Goal: Communication & Community: Answer question/provide support

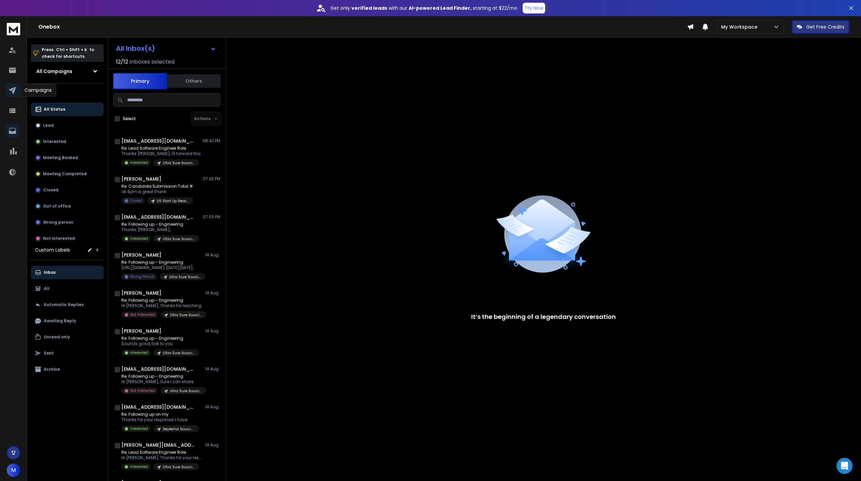
click at [12, 93] on icon at bounding box center [12, 90] width 7 height 7
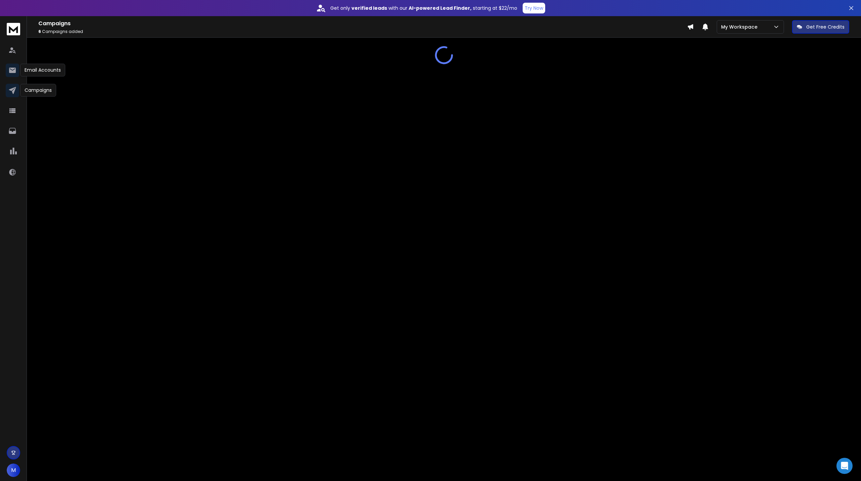
click at [7, 64] on link at bounding box center [12, 70] width 13 height 13
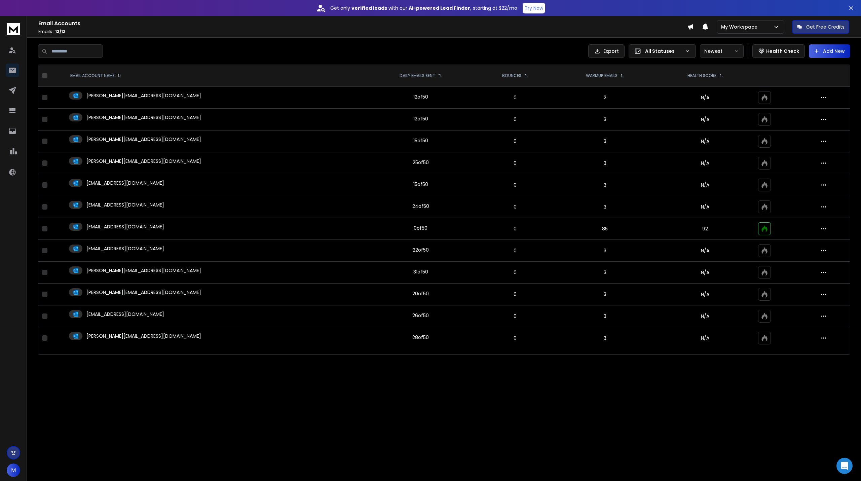
click at [657, 229] on td "92" at bounding box center [706, 229] width 98 height 22
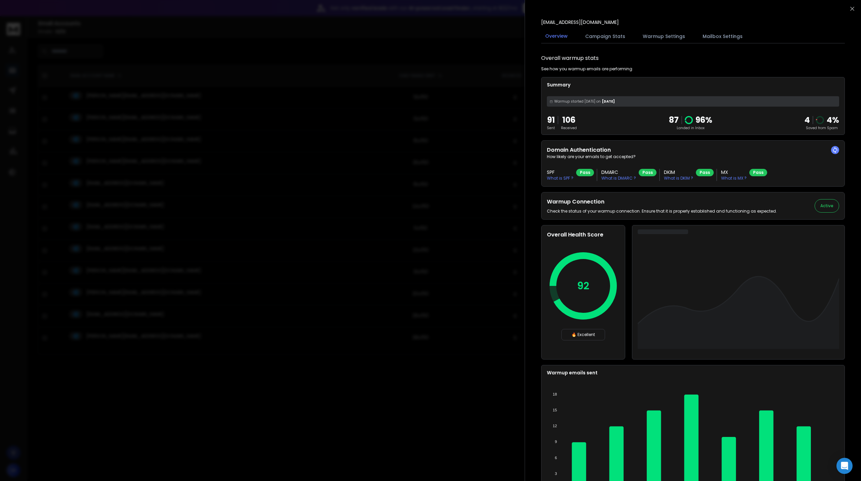
click at [462, 160] on div at bounding box center [430, 240] width 861 height 481
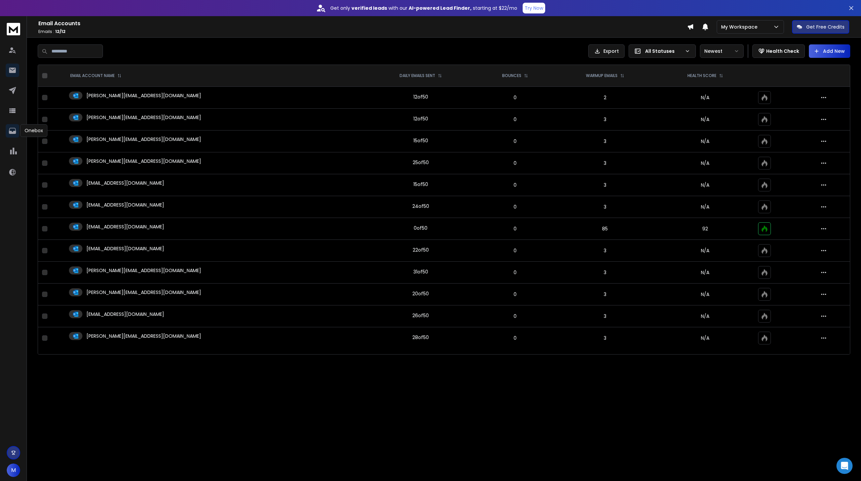
click at [7, 130] on link at bounding box center [12, 130] width 13 height 13
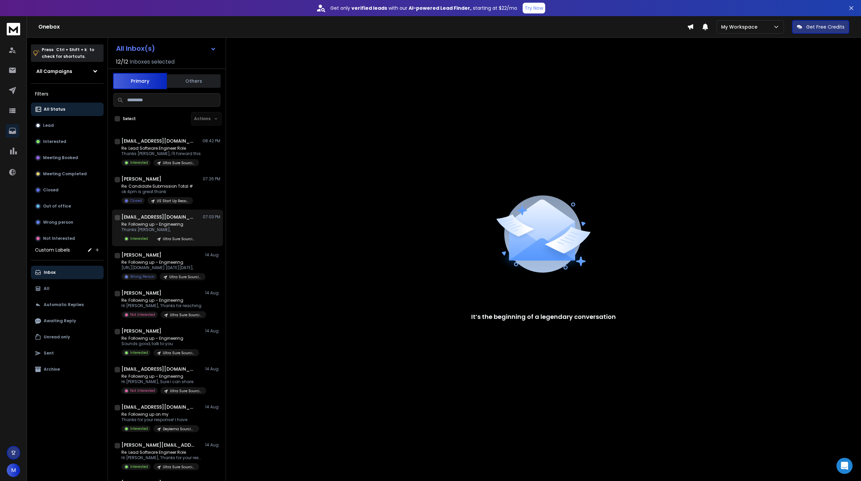
click at [150, 224] on p "Re: Following up – Engineering" at bounding box center [160, 224] width 78 height 5
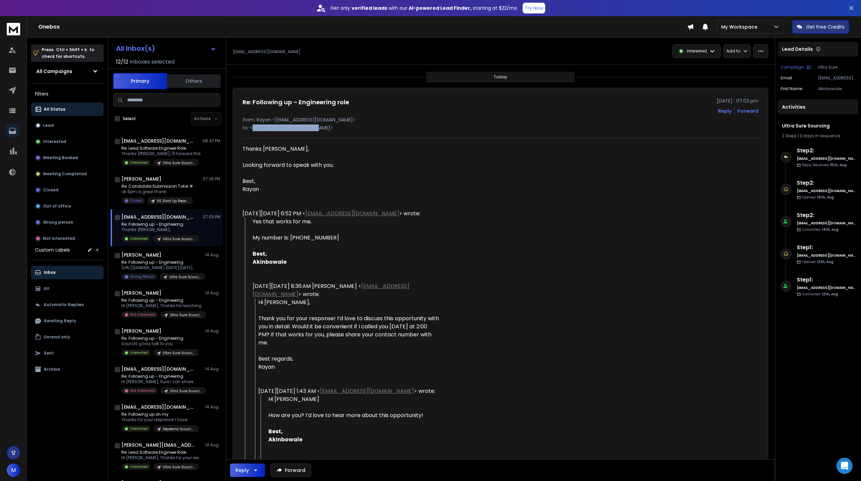
drag, startPoint x: 317, startPoint y: 128, endPoint x: 252, endPoint y: 126, distance: 64.3
click at [252, 126] on p "to: <akinbowale.akt@gmail.com>" at bounding box center [501, 127] width 516 height 7
copy p "akinbowale.akt@gmail.com"
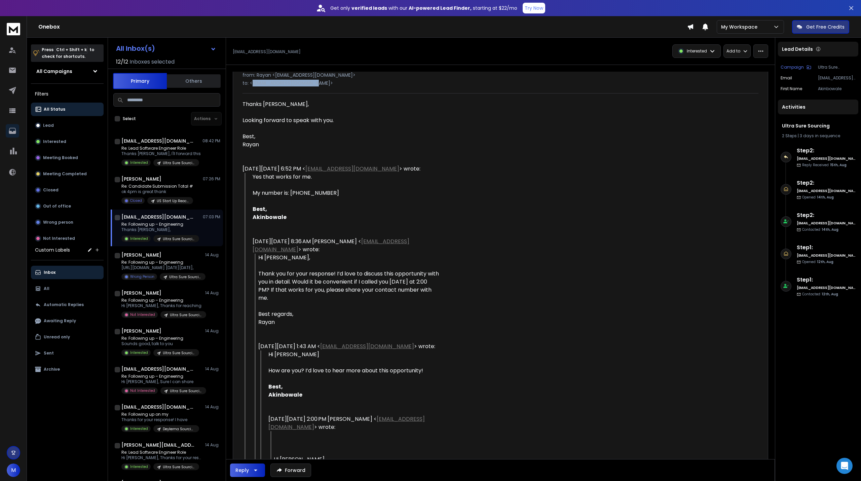
click at [243, 472] on div "Reply" at bounding box center [242, 470] width 13 height 7
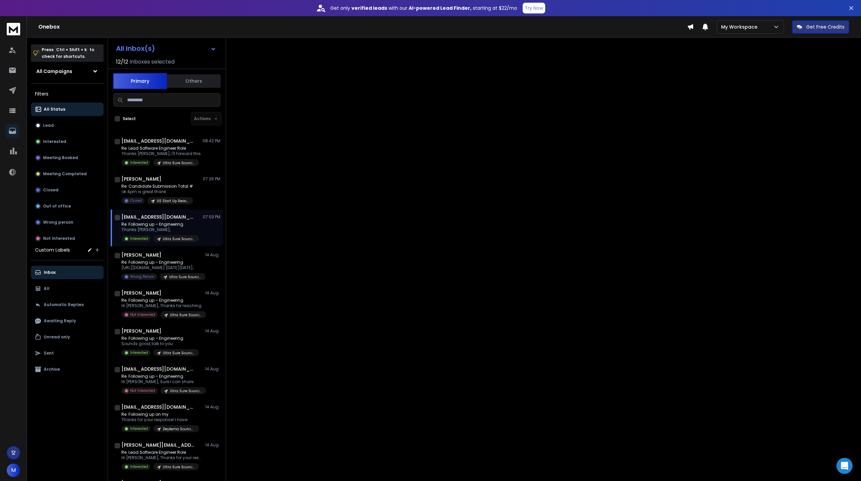
scroll to position [0, 0]
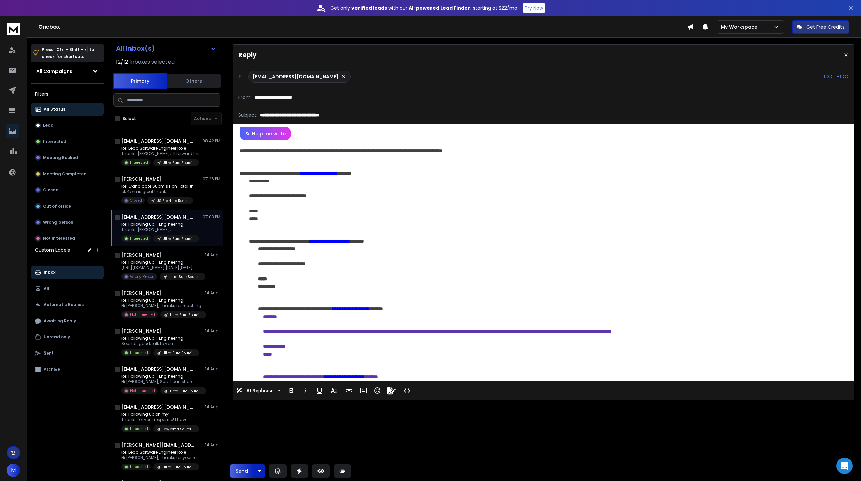
click at [258, 148] on div "**********" at bounding box center [539, 150] width 599 height 7
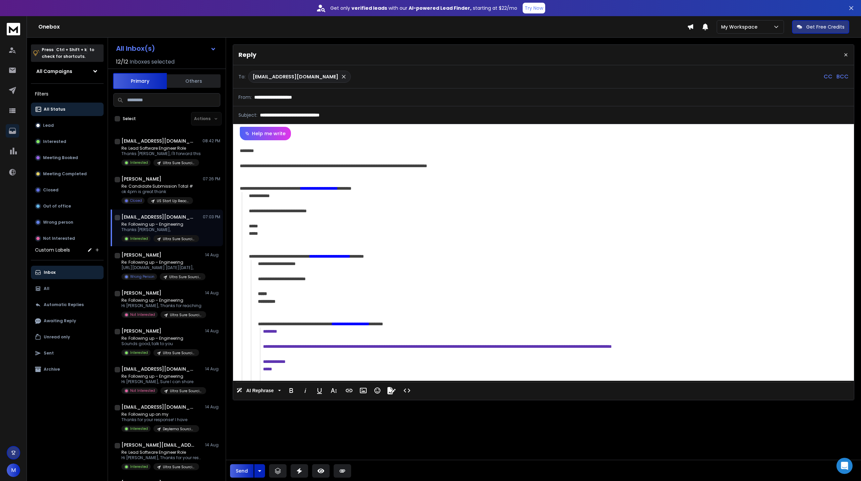
click at [264, 168] on div "**********" at bounding box center [539, 158] width 599 height 23
click at [442, 166] on div "**********" at bounding box center [539, 158] width 599 height 23
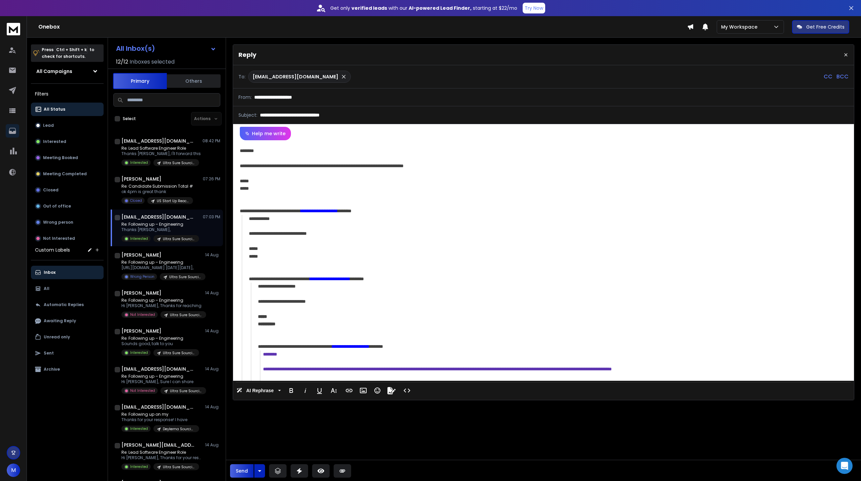
click at [236, 474] on button "Send" at bounding box center [242, 470] width 24 height 13
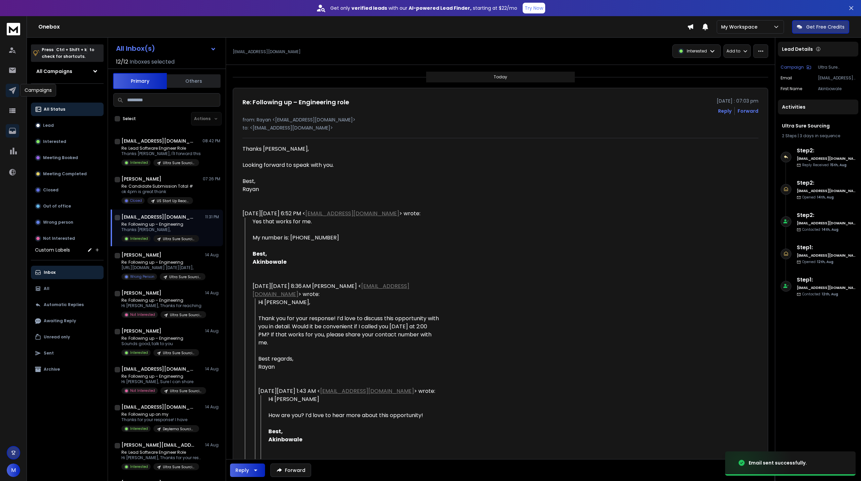
click at [9, 92] on icon at bounding box center [12, 90] width 8 height 8
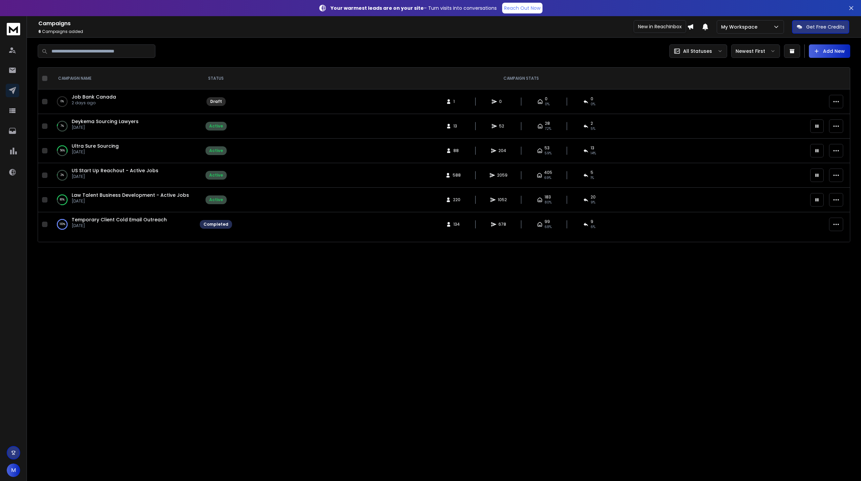
click at [692, 27] on icon at bounding box center [690, 26] width 5 height 5
click at [12, 126] on link at bounding box center [12, 130] width 13 height 13
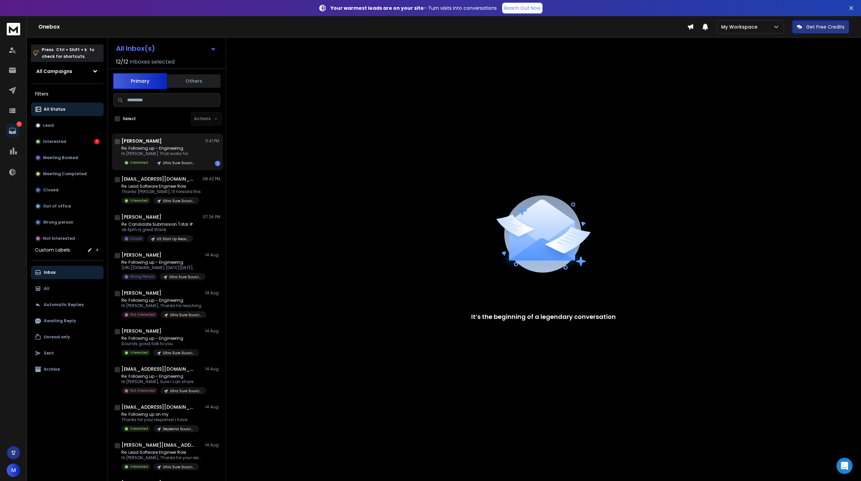
click at [162, 143] on h1 "[PERSON_NAME]" at bounding box center [141, 141] width 40 height 7
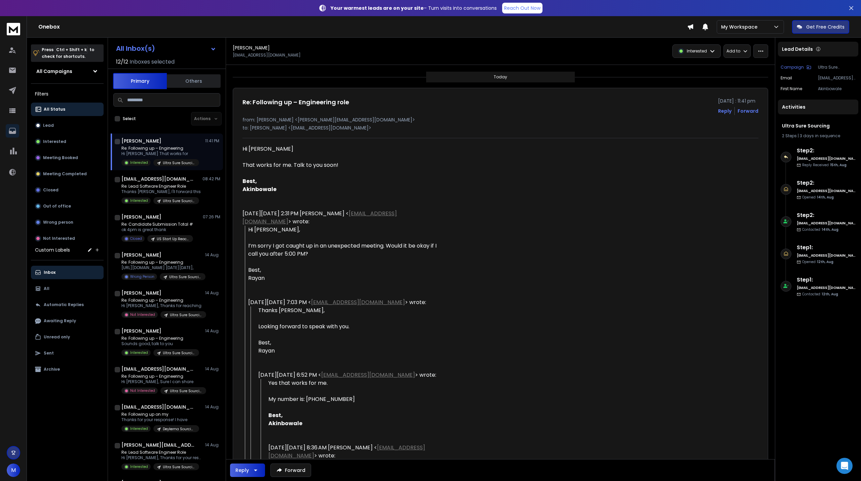
click at [241, 467] on div "Reply" at bounding box center [242, 470] width 13 height 7
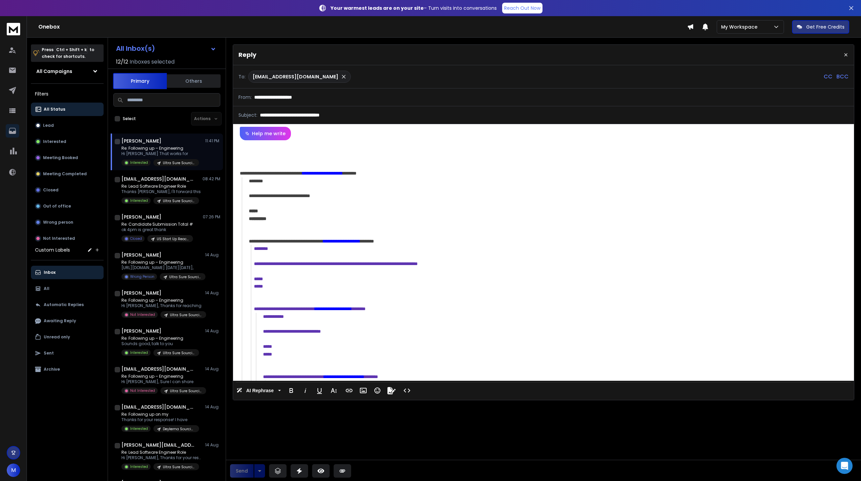
click at [844, 58] on div "Reply" at bounding box center [543, 55] width 621 height 20
click at [844, 55] on icon at bounding box center [845, 54] width 3 height 3
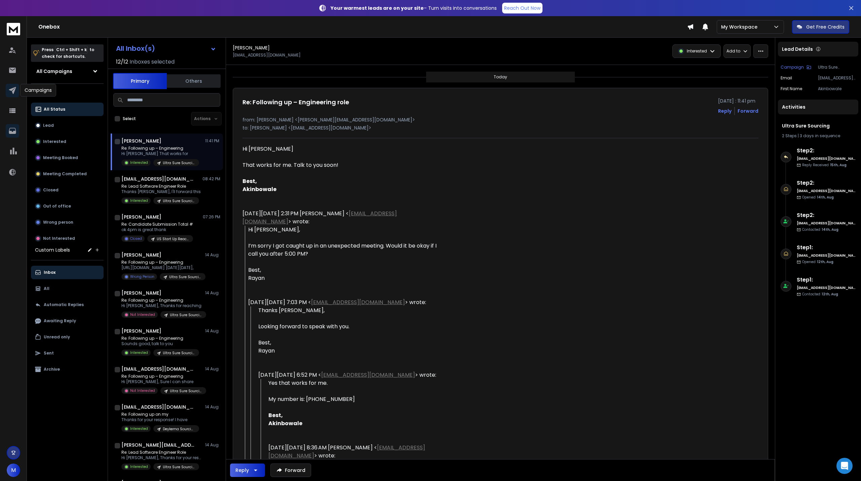
click at [10, 90] on icon at bounding box center [12, 90] width 7 height 7
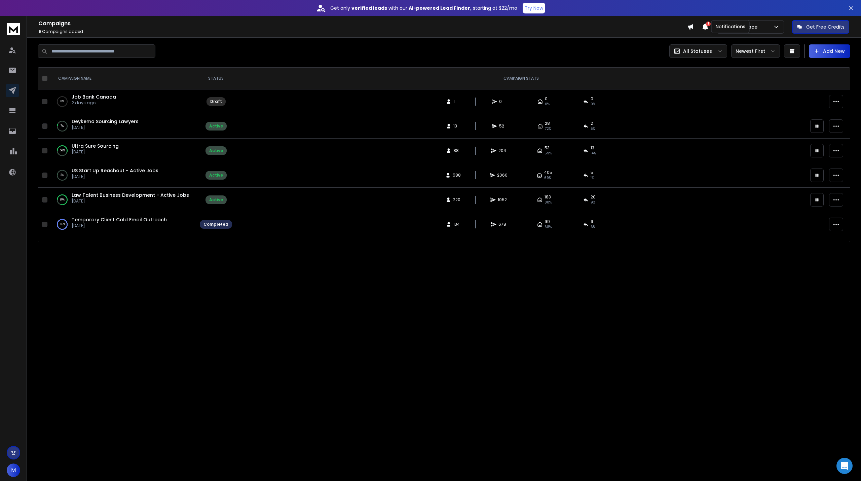
click at [711, 28] on div "1 My Workspace Get Free Credits" at bounding box center [768, 26] width 162 height 13
click at [709, 28] on icon at bounding box center [705, 27] width 7 height 7
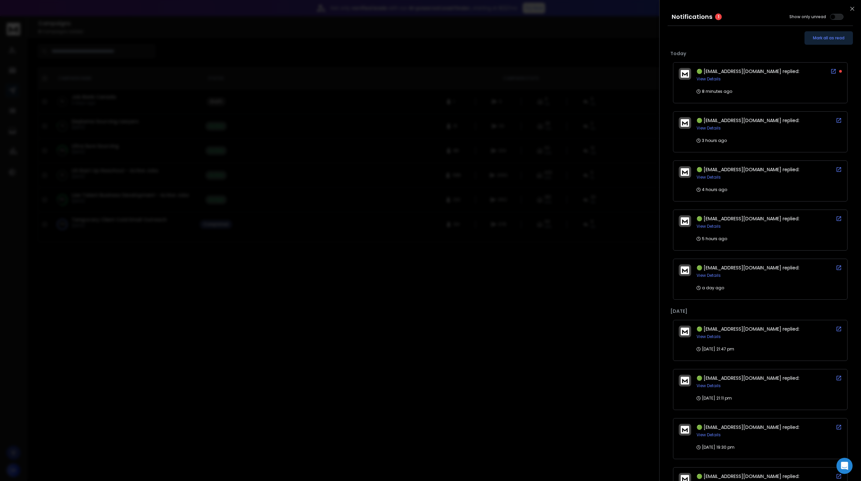
click at [836, 39] on span "Mark all as read" at bounding box center [829, 37] width 32 height 5
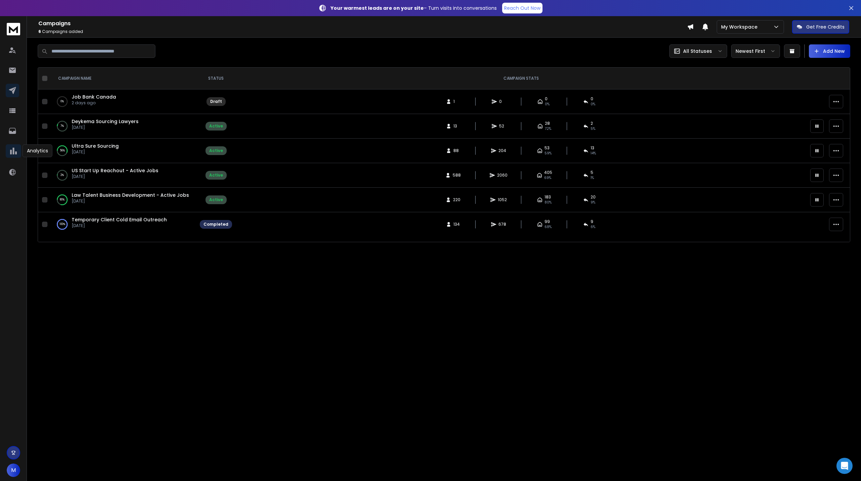
click at [7, 145] on link at bounding box center [13, 150] width 15 height 15
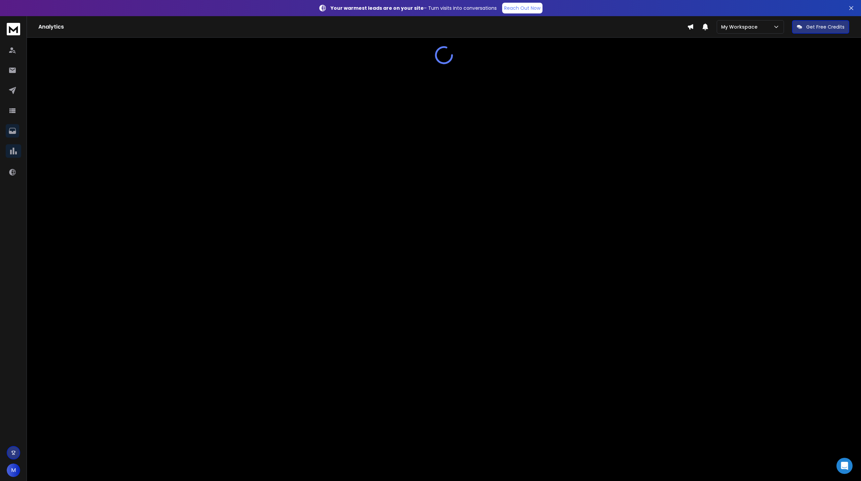
click at [7, 138] on div at bounding box center [13, 132] width 15 height 16
click at [9, 129] on icon at bounding box center [12, 131] width 8 height 8
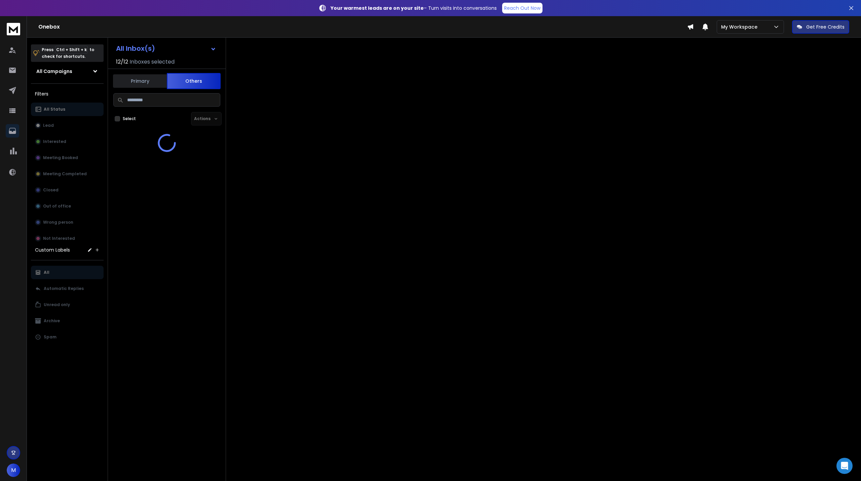
click at [191, 77] on button "Others" at bounding box center [194, 81] width 54 height 16
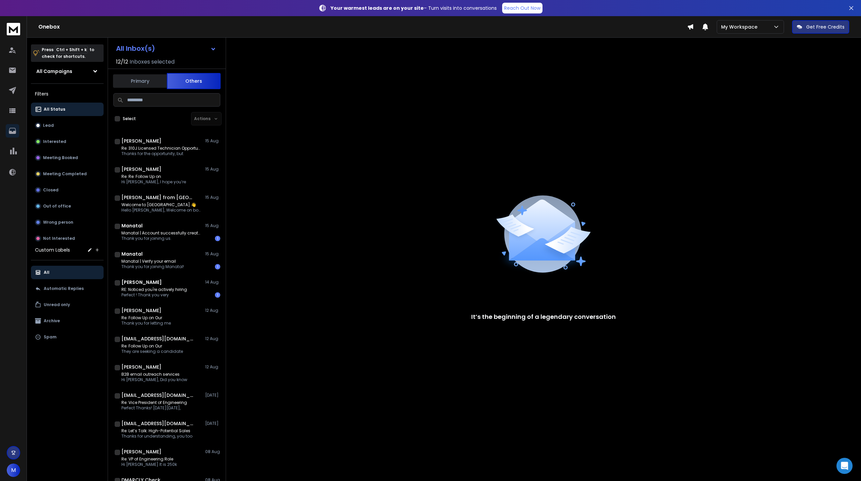
click at [150, 83] on button "Primary" at bounding box center [140, 81] width 54 height 15
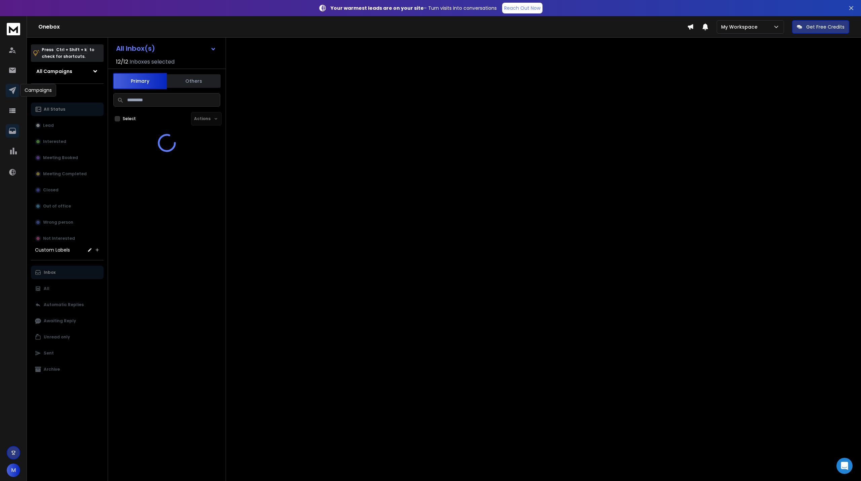
click at [7, 89] on link at bounding box center [12, 90] width 13 height 13
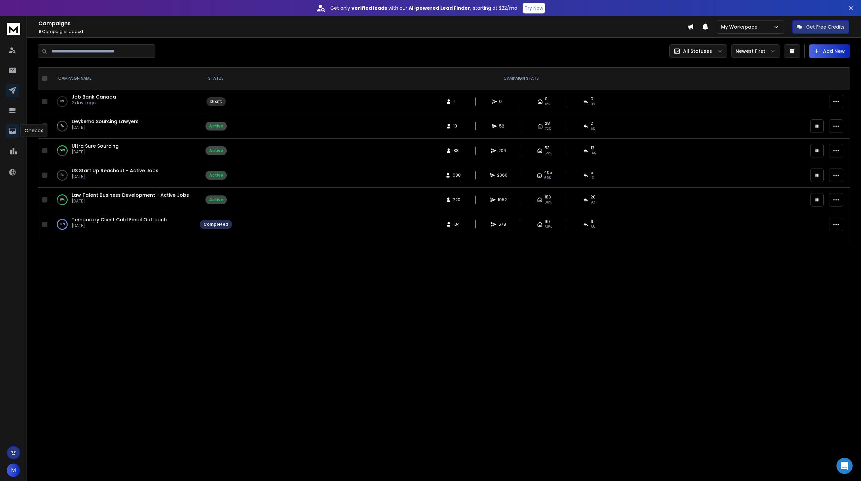
click at [11, 125] on link at bounding box center [12, 130] width 13 height 13
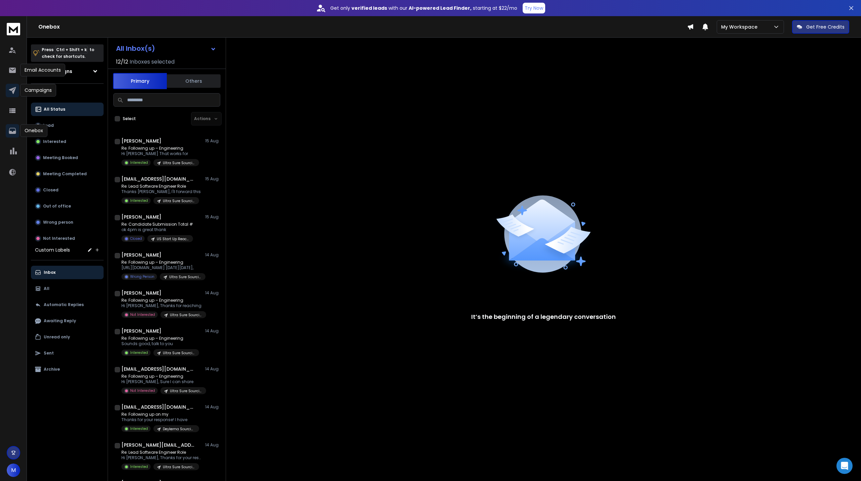
click at [12, 93] on icon at bounding box center [12, 90] width 8 height 8
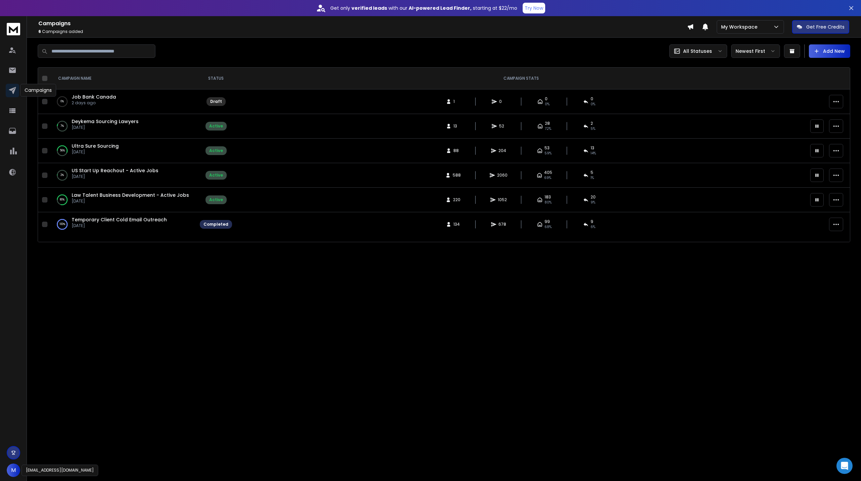
click at [8, 472] on span "M" at bounding box center [13, 470] width 13 height 13
click at [54, 469] on icon at bounding box center [54, 470] width 6 height 6
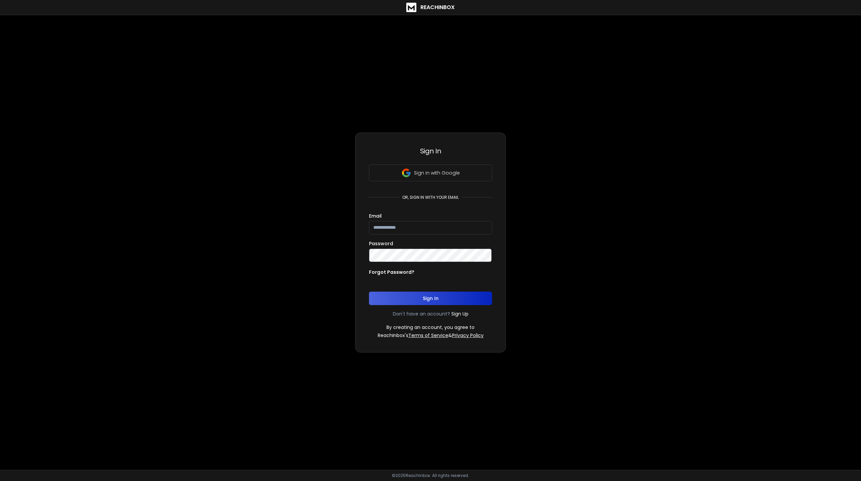
click at [447, 46] on button "Later" at bounding box center [452, 43] width 30 height 17
